Goal: Task Accomplishment & Management: Manage account settings

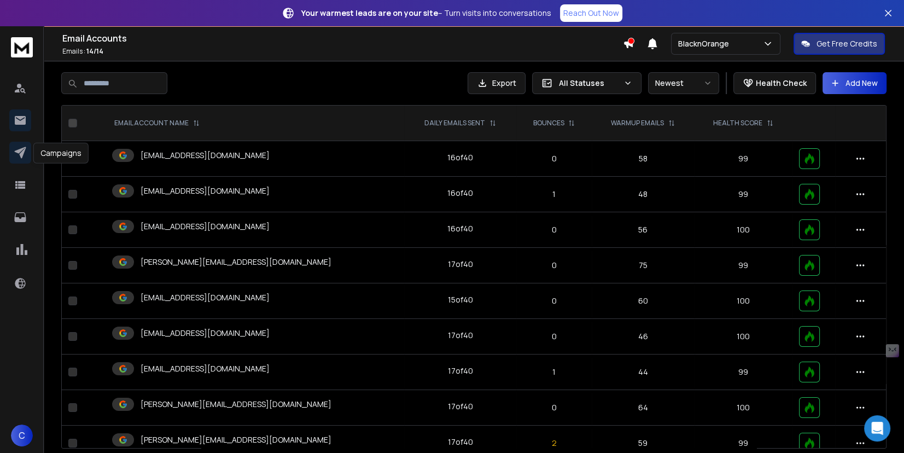
click at [24, 154] on icon at bounding box center [20, 152] width 13 height 13
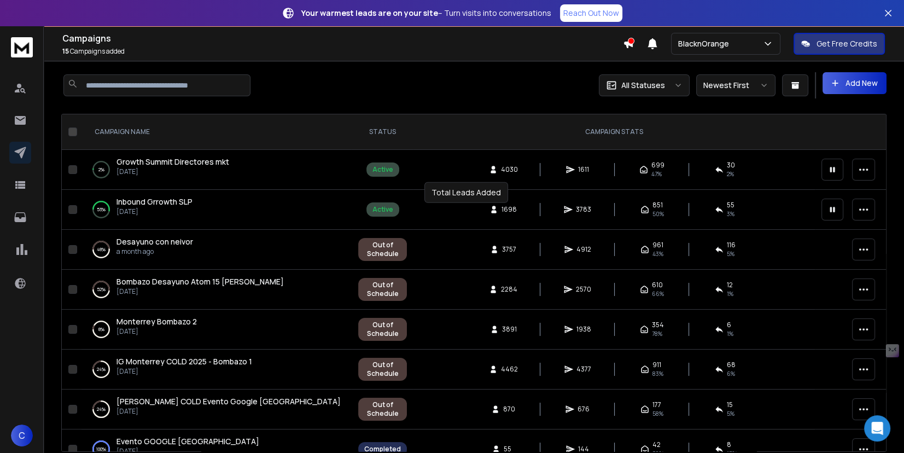
click at [501, 209] on span "1698" at bounding box center [508, 209] width 15 height 9
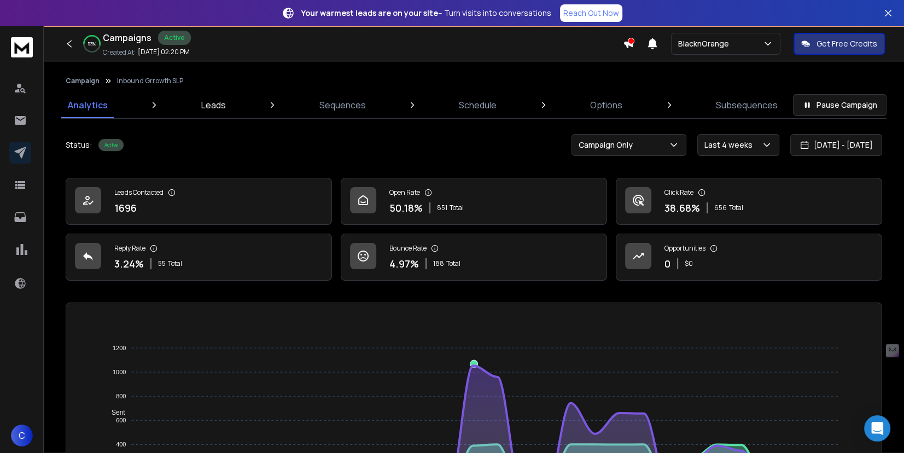
click at [231, 106] on link "Leads" at bounding box center [214, 105] width 38 height 26
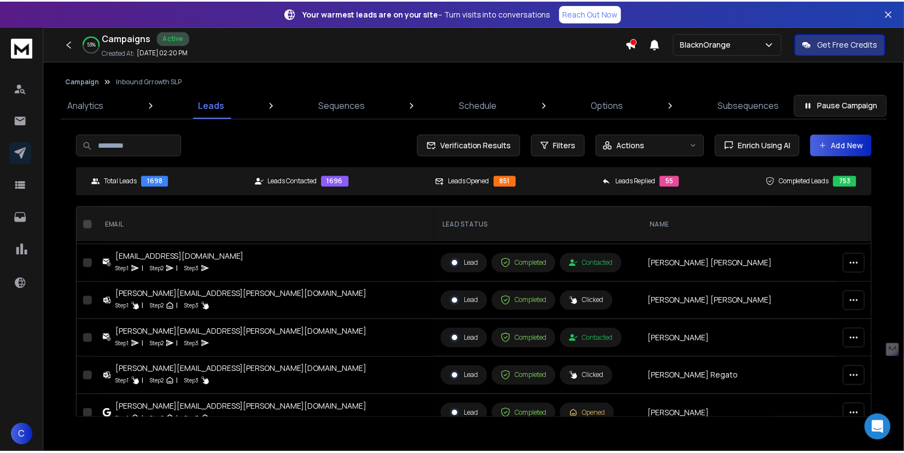
scroll to position [719, 0]
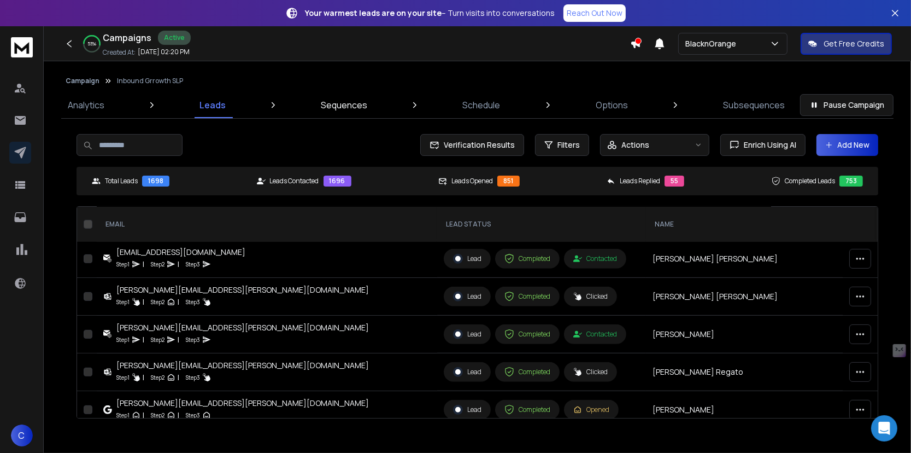
click at [358, 104] on p "Sequences" at bounding box center [344, 104] width 46 height 13
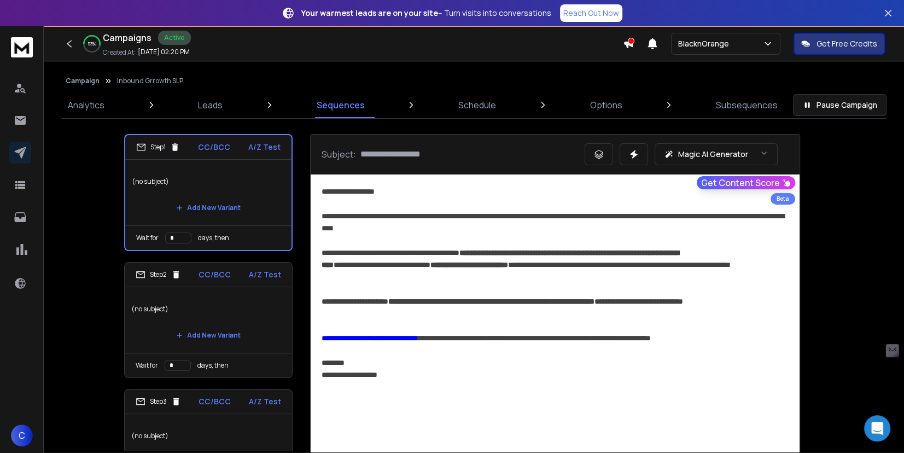
click at [368, 192] on div "**********" at bounding box center [554, 191] width 467 height 12
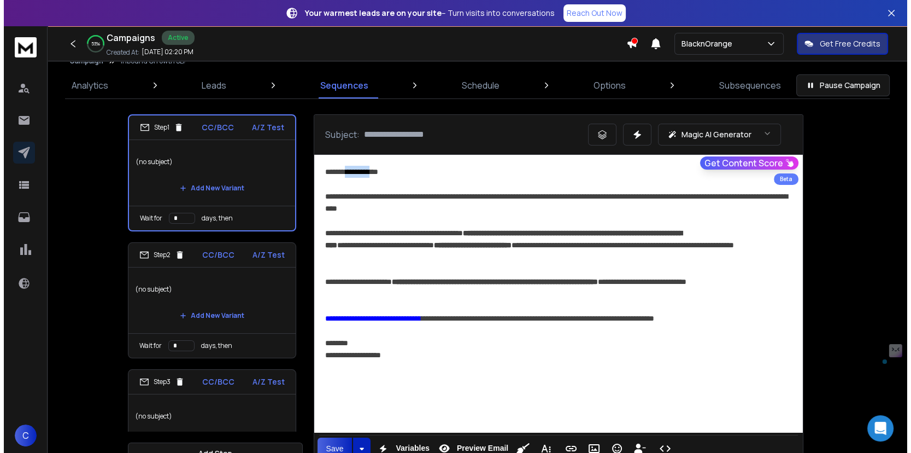
scroll to position [46, 0]
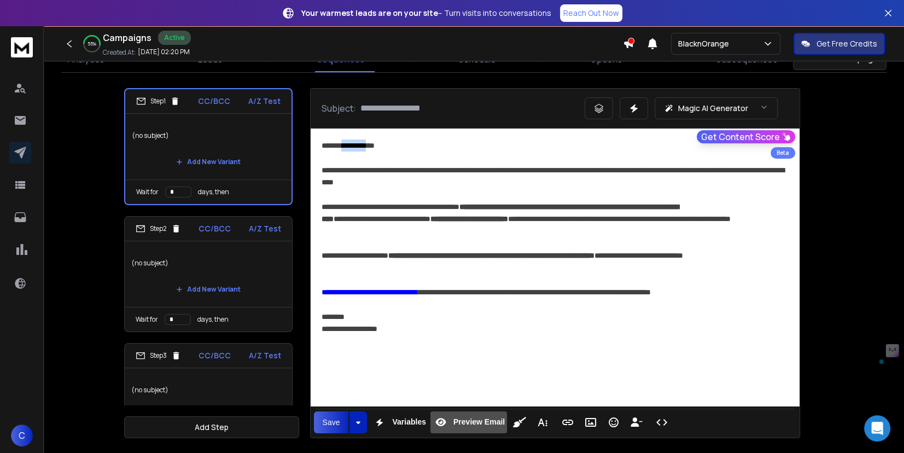
click at [467, 415] on div "Preview Email" at bounding box center [468, 422] width 77 height 18
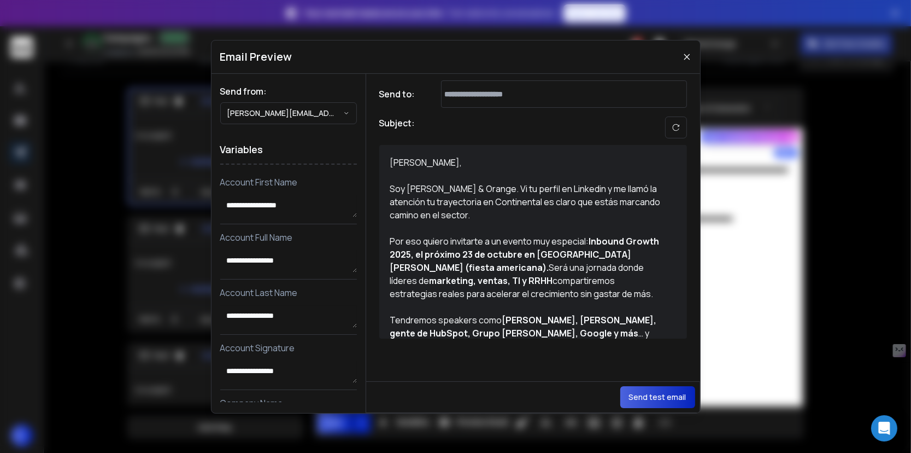
click at [470, 206] on div "Soy [PERSON_NAME] & Orange. Vi tu perfil en Linkedin y me llamó la atención tu …" at bounding box center [526, 201] width 273 height 39
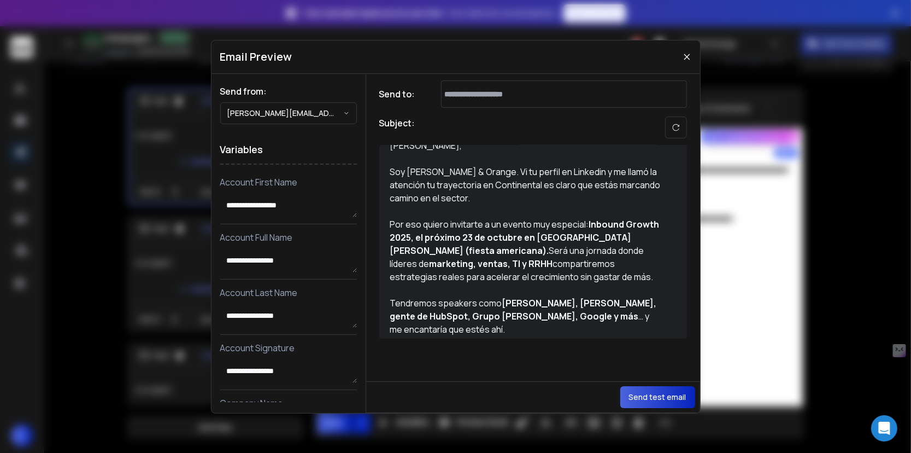
scroll to position [17, 0]
click at [436, 194] on div "Soy [PERSON_NAME] & Orange. Vi tu perfil en Linkedin y me llamó la atención tu …" at bounding box center [526, 184] width 273 height 39
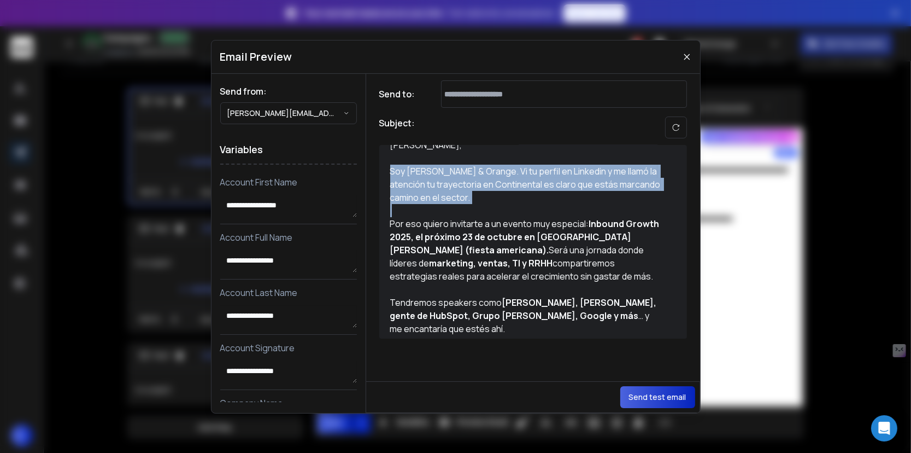
click at [436, 194] on div "Soy [PERSON_NAME] & Orange. Vi tu perfil en Linkedin y me llamó la atención tu …" at bounding box center [526, 184] width 273 height 39
click at [437, 213] on div at bounding box center [526, 210] width 273 height 13
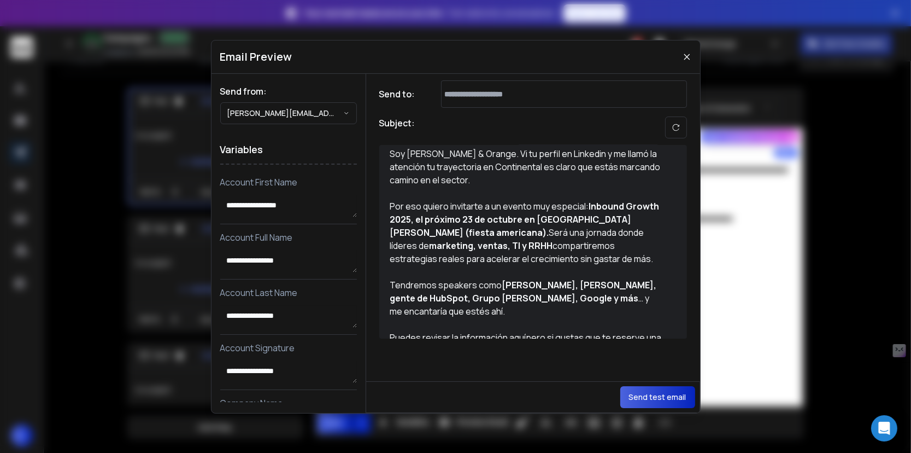
scroll to position [36, 0]
drag, startPoint x: 511, startPoint y: 286, endPoint x: 571, endPoint y: 280, distance: 59.9
click at [571, 280] on strong "[PERSON_NAME], [PERSON_NAME], gente de HubSpot, Grupo [PERSON_NAME], Google y m…" at bounding box center [524, 290] width 268 height 25
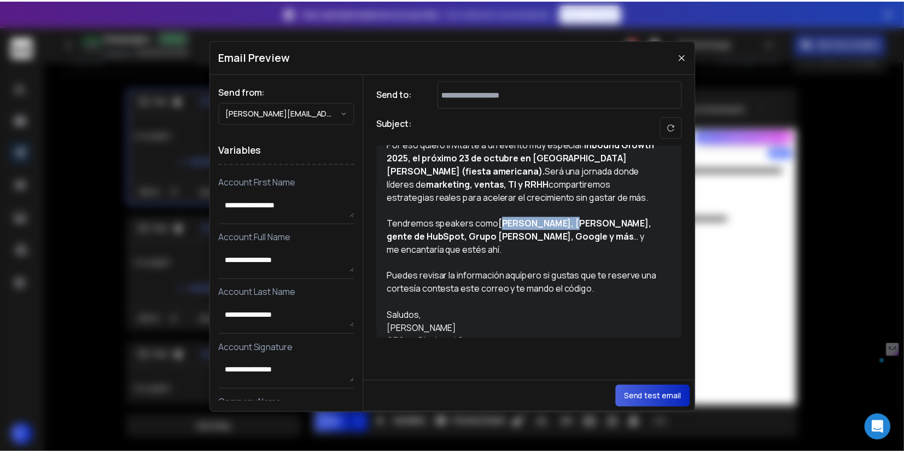
scroll to position [106, 0]
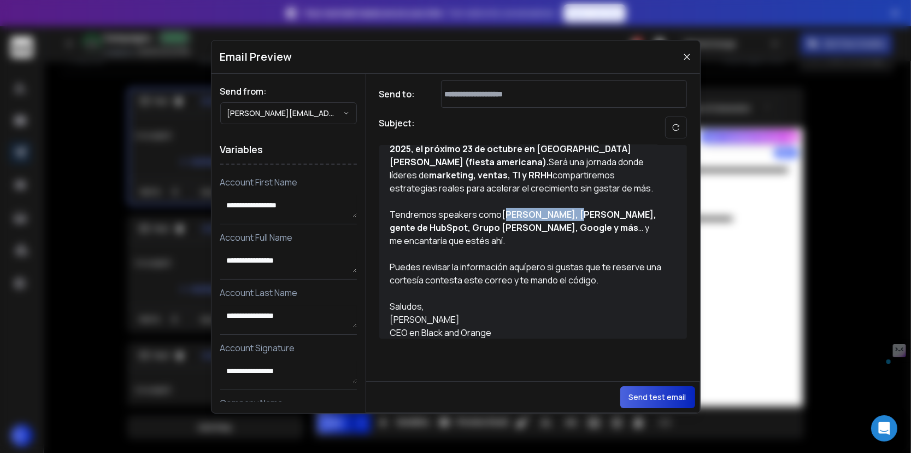
click at [560, 213] on strong "[PERSON_NAME], [PERSON_NAME], gente de HubSpot, Grupo [PERSON_NAME], Google y m…" at bounding box center [524, 220] width 268 height 25
click at [508, 267] on link "Puedes revisar la información aquí" at bounding box center [458, 267] width 136 height 12
click at [684, 56] on icon at bounding box center [687, 56] width 9 height 9
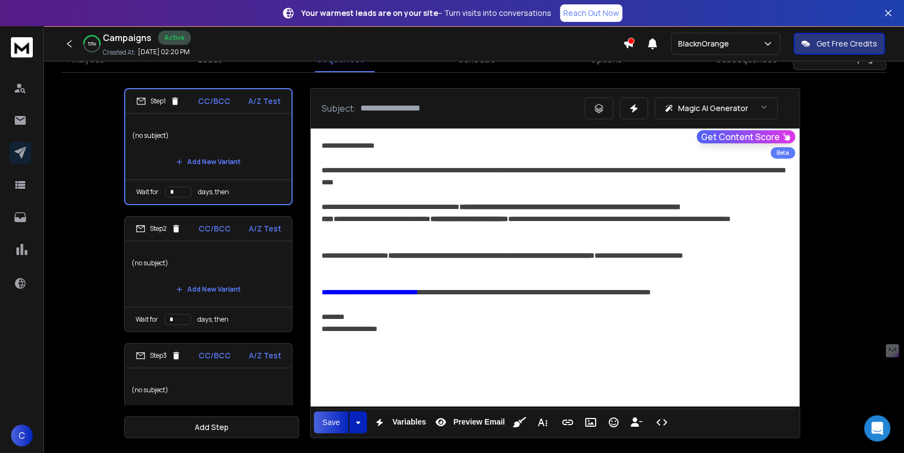
click at [147, 138] on p "(no subject)" at bounding box center [208, 135] width 153 height 31
click at [186, 253] on p "(no subject)" at bounding box center [208, 263] width 154 height 31
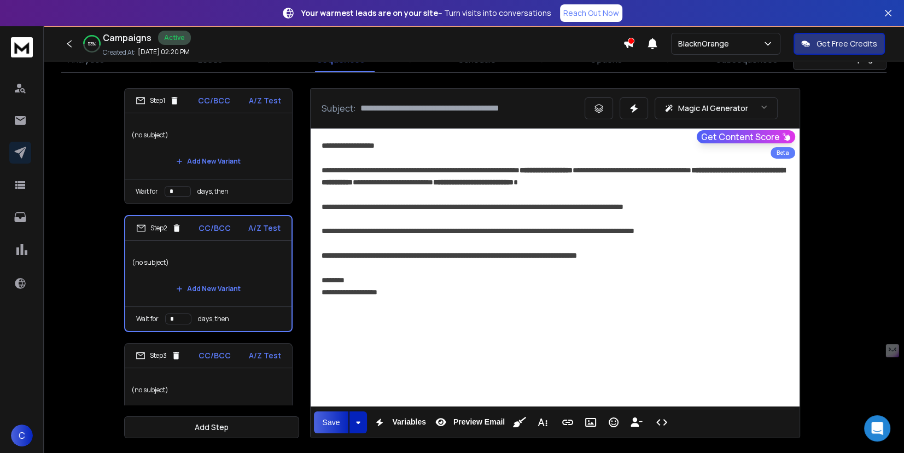
click at [159, 140] on p "(no subject)" at bounding box center [208, 135] width 154 height 31
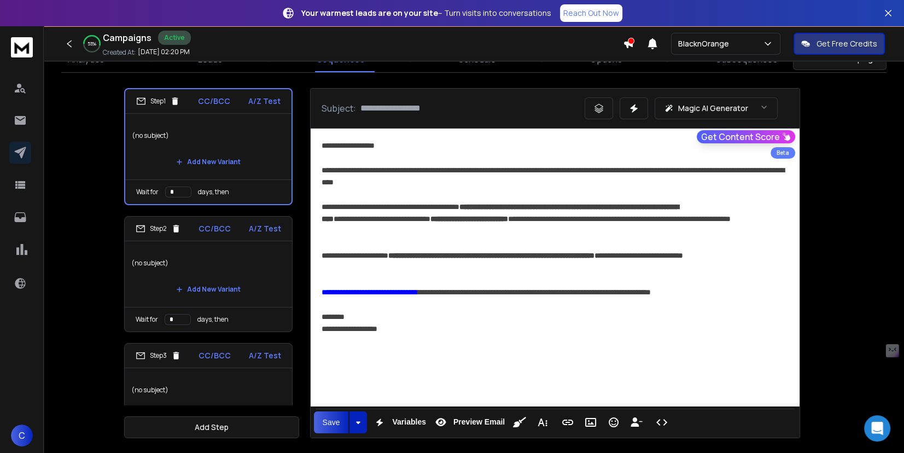
scroll to position [0, 0]
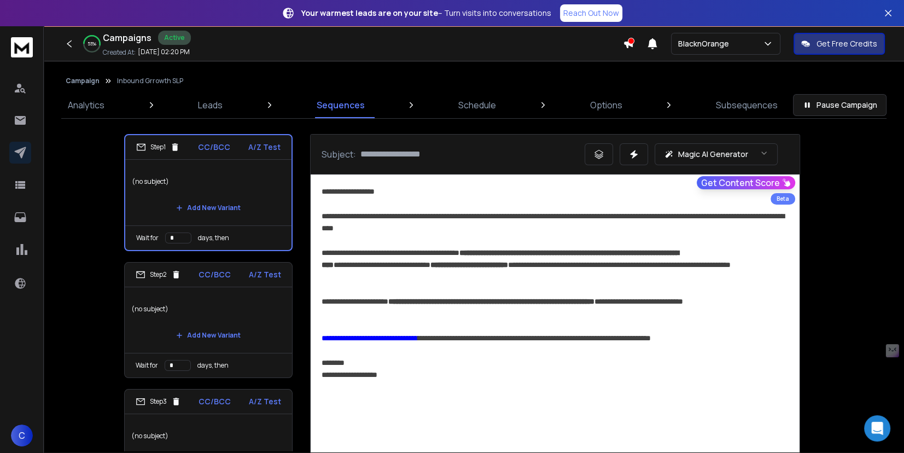
click at [390, 153] on input at bounding box center [466, 154] width 213 height 13
click at [273, 312] on p "(no subject)" at bounding box center [208, 309] width 154 height 31
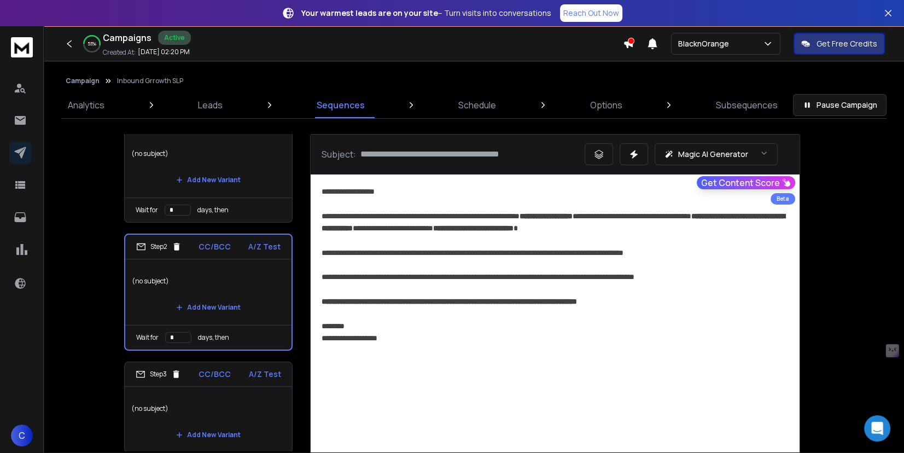
scroll to position [46, 0]
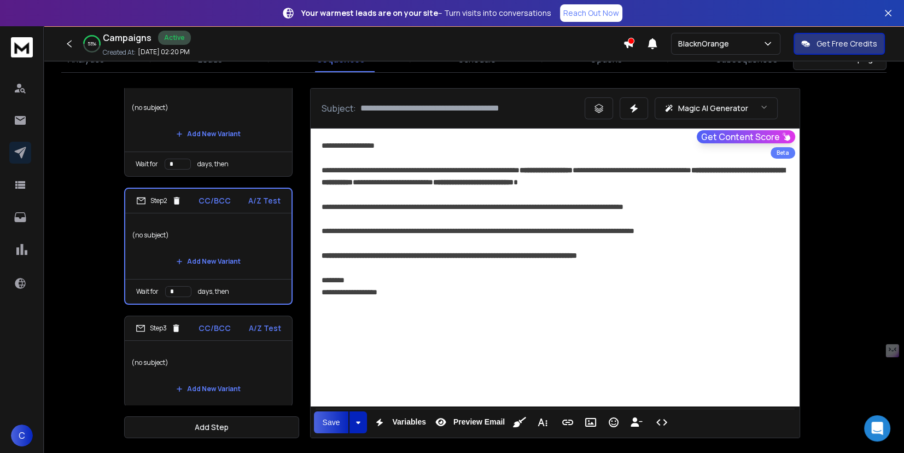
click at [231, 367] on p "(no subject)" at bounding box center [208, 362] width 154 height 31
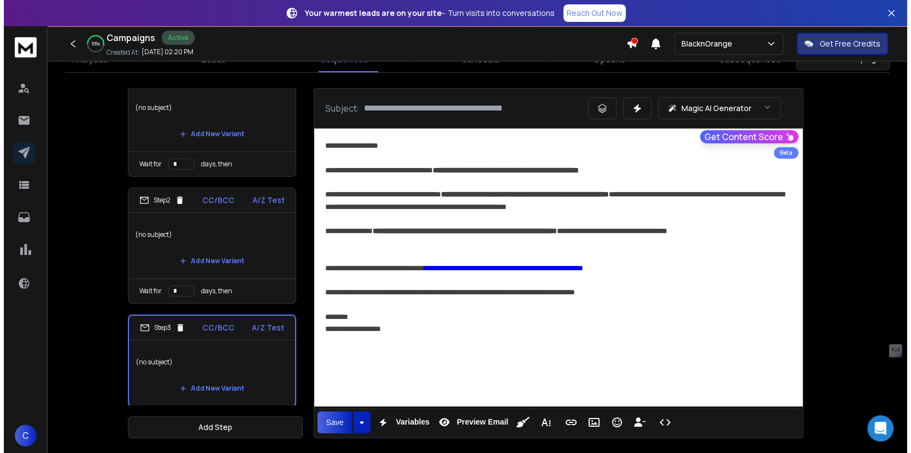
scroll to position [0, 0]
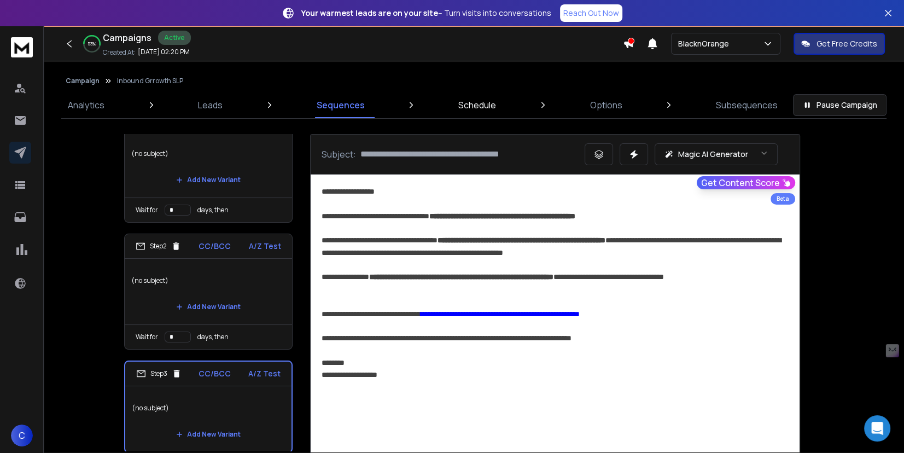
click at [473, 100] on p "Schedule" at bounding box center [477, 104] width 38 height 13
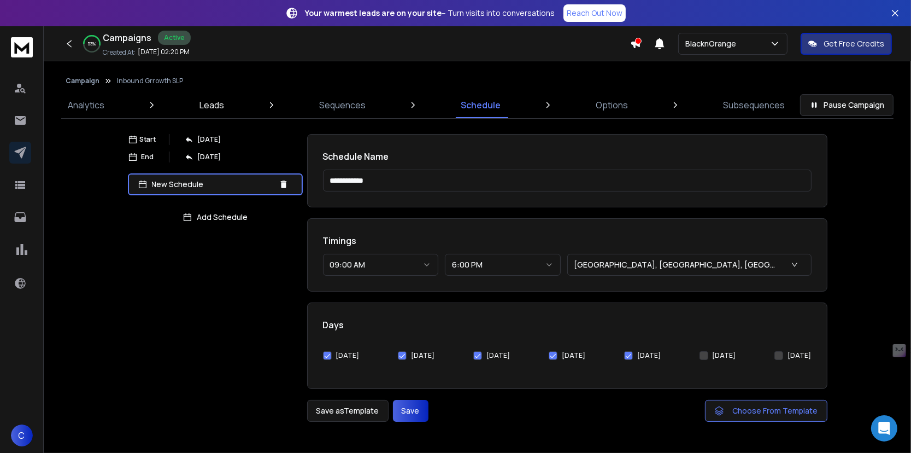
click at [211, 112] on link "Leads" at bounding box center [212, 105] width 38 height 26
